Goal: Task Accomplishment & Management: Manage account settings

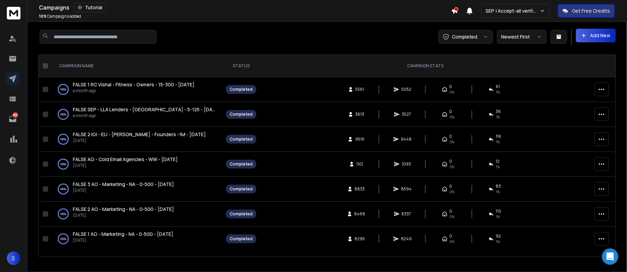
click at [178, 82] on span "FALSE 1 RC Vishal - Fitness - Owners - 15-300 - [DATE]" at bounding box center [134, 84] width 122 height 6
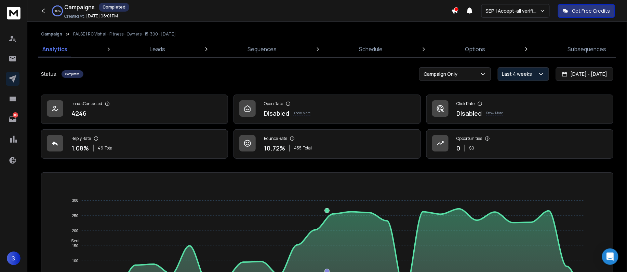
click at [502, 77] on p "Last 4 weeks" at bounding box center [518, 74] width 33 height 7
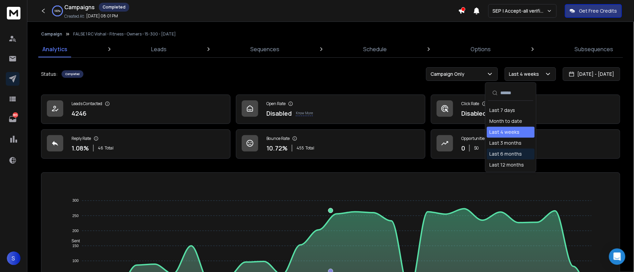
click at [504, 151] on div "Last 6 months" at bounding box center [505, 154] width 32 height 7
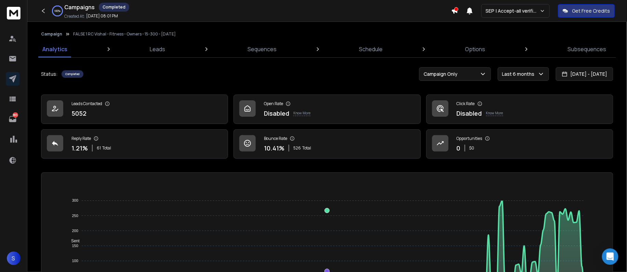
drag, startPoint x: 85, startPoint y: 35, endPoint x: 174, endPoint y: 38, distance: 88.2
click at [176, 38] on div "Campaign FALSE 1 RC Vishal - Fitness - Owners - 15-300 - [DATE]" at bounding box center [327, 34] width 578 height 11
click at [108, 37] on div "Campaign FALSE 1 RC Vishal - Fitness - Owners - 15-300 - [DATE]" at bounding box center [327, 34] width 578 height 11
drag, startPoint x: 85, startPoint y: 35, endPoint x: 196, endPoint y: 36, distance: 111.1
click at [196, 36] on div "Campaign FALSE 1 RC Vishal - Fitness - Owners - 15-300 - [DATE]" at bounding box center [327, 33] width 572 height 5
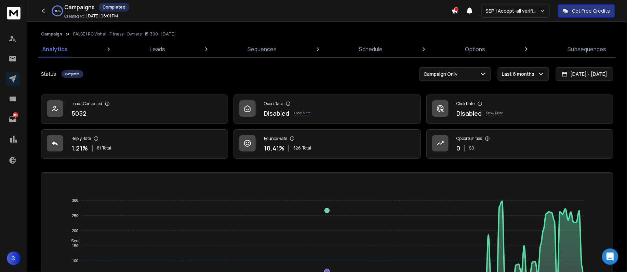
copy p "1 RC Vishal - Fitness - Owners - 15-300 - [DATE]"
click at [163, 52] on p "Leads" at bounding box center [157, 49] width 15 height 8
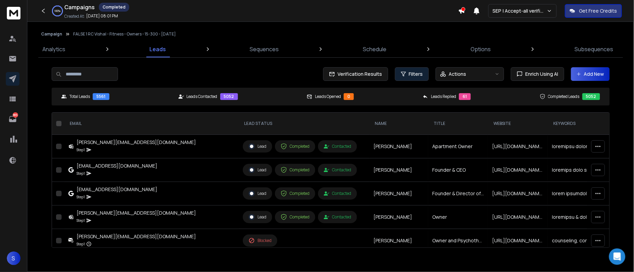
click at [416, 76] on span "Filters" at bounding box center [416, 74] width 14 height 7
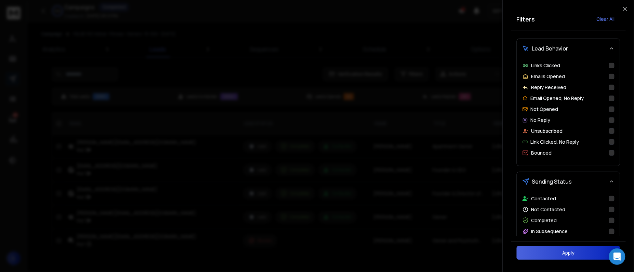
click at [540, 157] on div "Links Clicked Emails Opened Reply Received Email Opened, No Reply Not Opened No…" at bounding box center [568, 114] width 103 height 104
click at [539, 153] on p "Bounced" at bounding box center [541, 153] width 21 height 7
click at [609, 153] on button "Bounced" at bounding box center [611, 152] width 5 height 5
click at [564, 252] on button "Apply" at bounding box center [568, 253] width 104 height 14
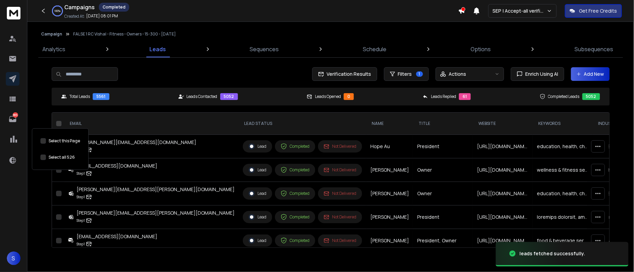
click at [43, 158] on button "Select this Page" at bounding box center [42, 157] width 5 height 5
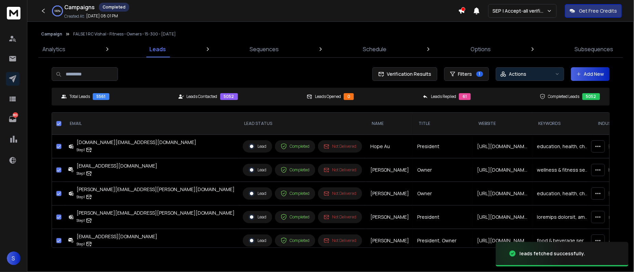
click at [541, 78] on button "Actions" at bounding box center [530, 74] width 68 height 14
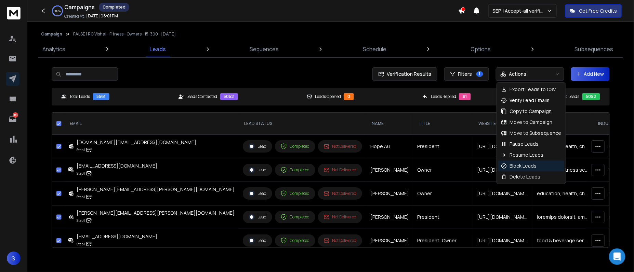
click at [534, 165] on p "Block Leads" at bounding box center [523, 166] width 27 height 7
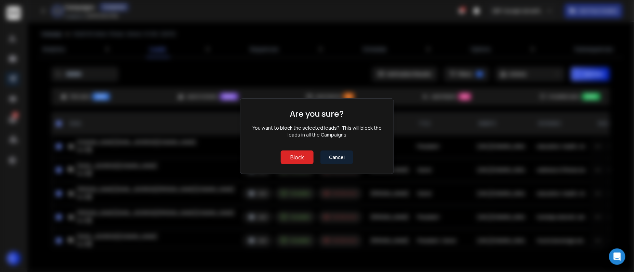
click at [295, 165] on div "Are you sure? You want to block the selected leads?. This will block the leads …" at bounding box center [317, 136] width 154 height 76
click at [295, 158] on button "Block" at bounding box center [297, 158] width 33 height 14
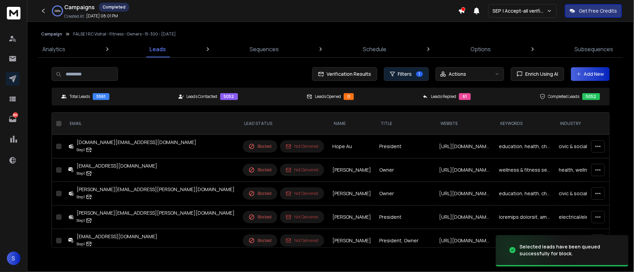
click at [390, 81] on button "Filters 1" at bounding box center [406, 74] width 45 height 14
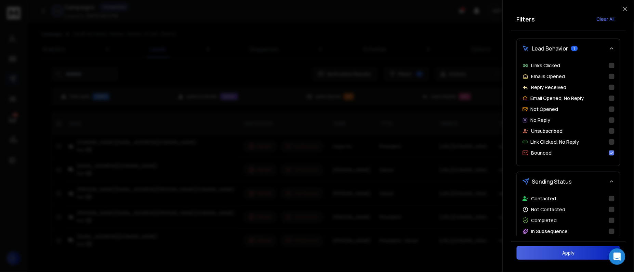
click at [391, 83] on div at bounding box center [317, 136] width 634 height 272
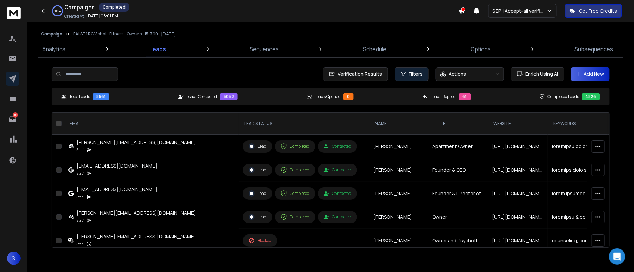
click at [411, 79] on button "Filters" at bounding box center [412, 74] width 34 height 14
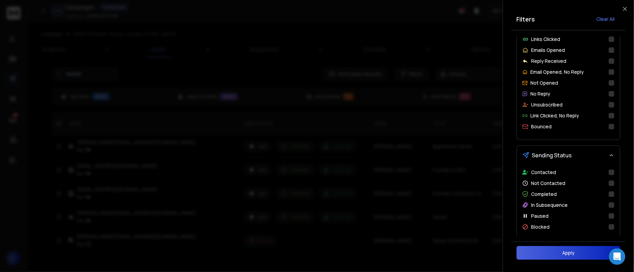
scroll to position [45, 0]
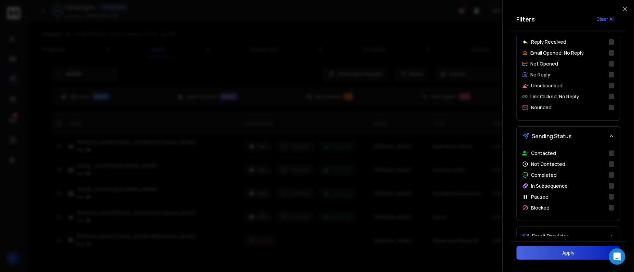
click at [536, 205] on p "Blocked" at bounding box center [540, 208] width 18 height 7
click at [609, 205] on button "Blocked" at bounding box center [611, 207] width 5 height 5
click at [554, 251] on button "Apply" at bounding box center [568, 253] width 104 height 14
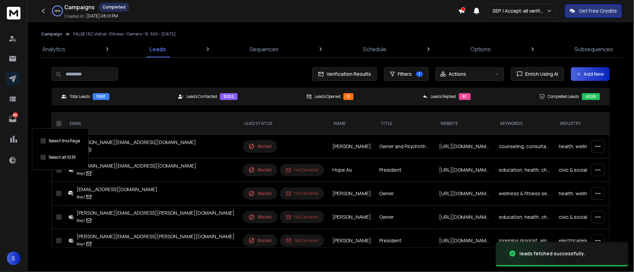
click at [43, 158] on button "Select this Page" at bounding box center [42, 157] width 5 height 5
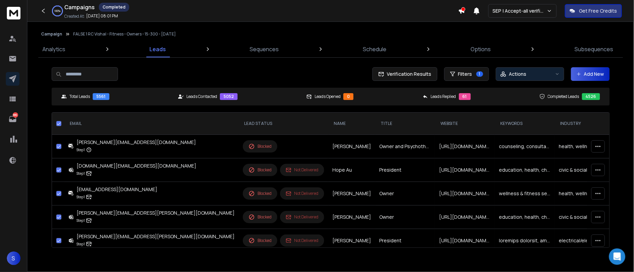
click at [546, 77] on div "Actions" at bounding box center [526, 74] width 52 height 7
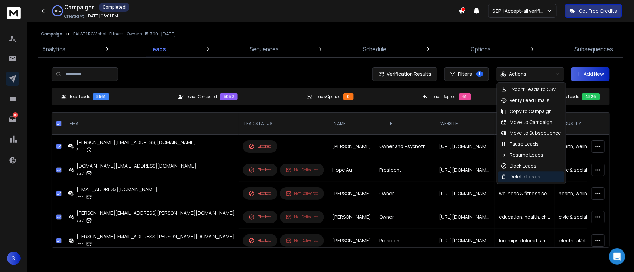
click at [539, 177] on div "Delete Leads" at bounding box center [531, 177] width 66 height 11
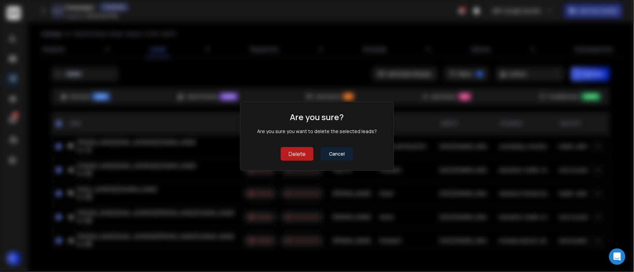
click at [297, 159] on button "Delete" at bounding box center [297, 154] width 33 height 14
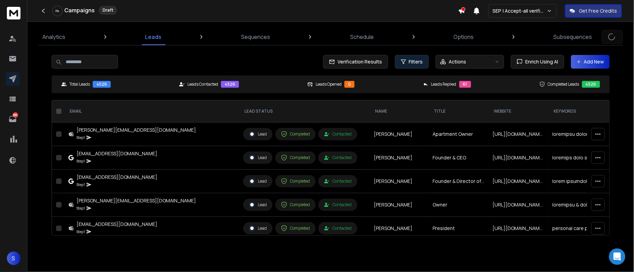
click at [410, 59] on span "Filters" at bounding box center [416, 61] width 14 height 7
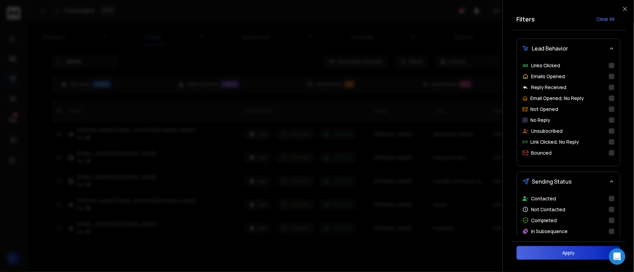
click at [552, 198] on p "Contacted" at bounding box center [543, 198] width 25 height 7
click at [609, 198] on button "Contacted" at bounding box center [611, 198] width 5 height 5
click at [554, 249] on button "Apply" at bounding box center [568, 253] width 104 height 14
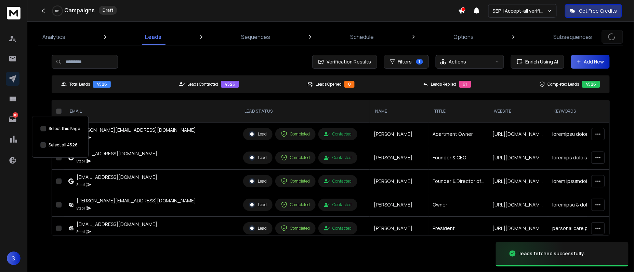
click at [43, 146] on button "Select this Page" at bounding box center [42, 145] width 5 height 5
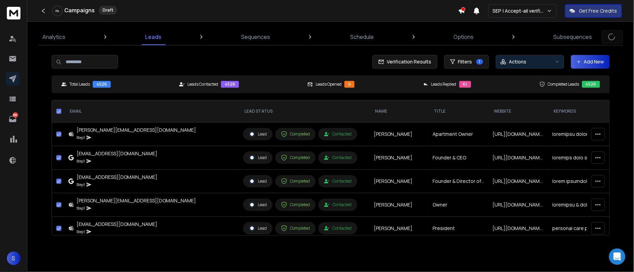
click at [553, 65] on button "Actions" at bounding box center [530, 62] width 68 height 14
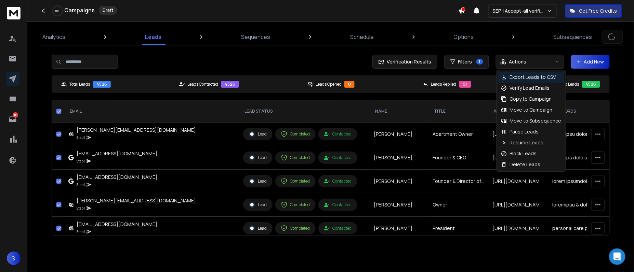
click at [552, 74] on p "Export Leads to CSV" at bounding box center [533, 77] width 46 height 7
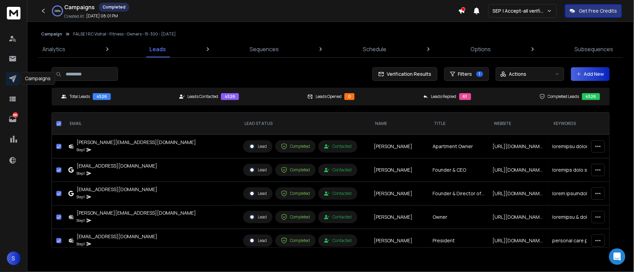
click at [11, 84] on link at bounding box center [13, 79] width 14 height 14
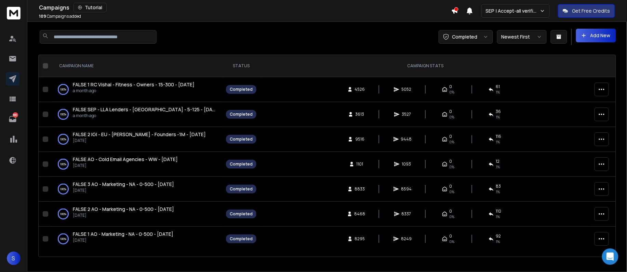
click at [601, 93] on button "button" at bounding box center [601, 90] width 14 height 14
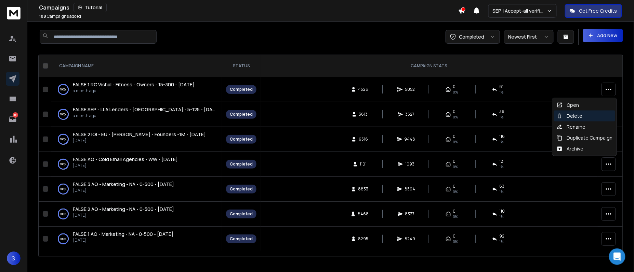
click at [568, 117] on div "Delete" at bounding box center [569, 116] width 26 height 7
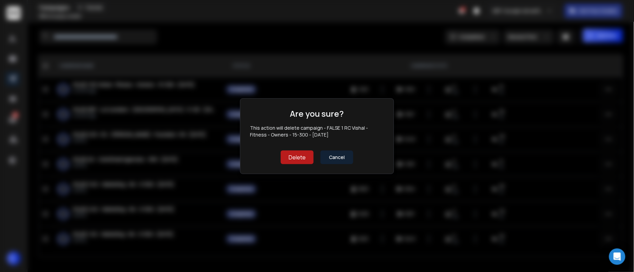
click at [304, 160] on button "Delete" at bounding box center [297, 158] width 33 height 14
